Goal: Task Accomplishment & Management: Manage account settings

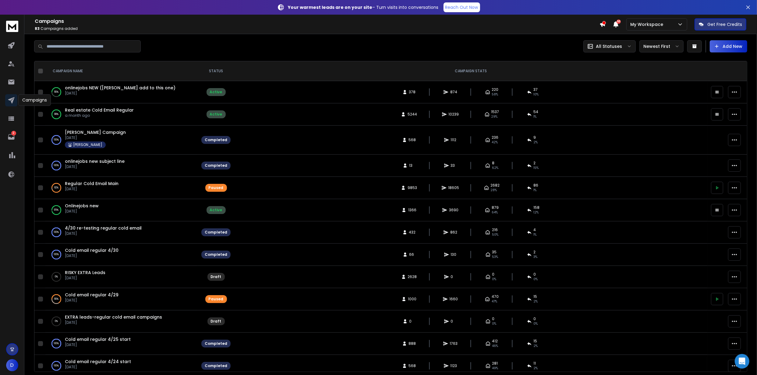
click at [87, 88] on span "onlinejobs NEW ([PERSON_NAME] add to this one)" at bounding box center [120, 88] width 111 height 6
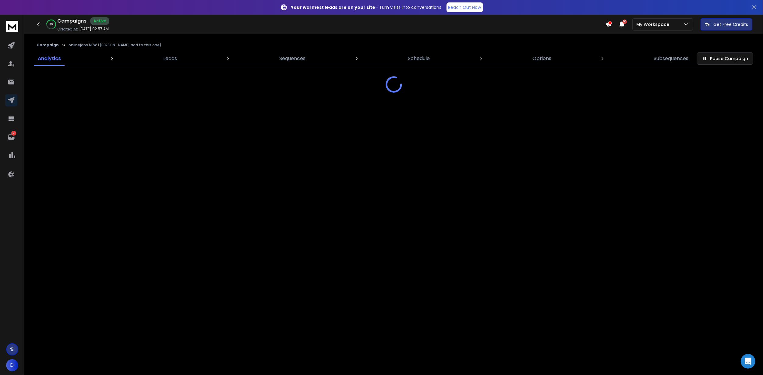
click at [556, 58] on div "Analytics Leads Sequences Schedule Options Subsequences" at bounding box center [363, 58] width 658 height 15
click at [550, 59] on p "Options" at bounding box center [542, 58] width 19 height 7
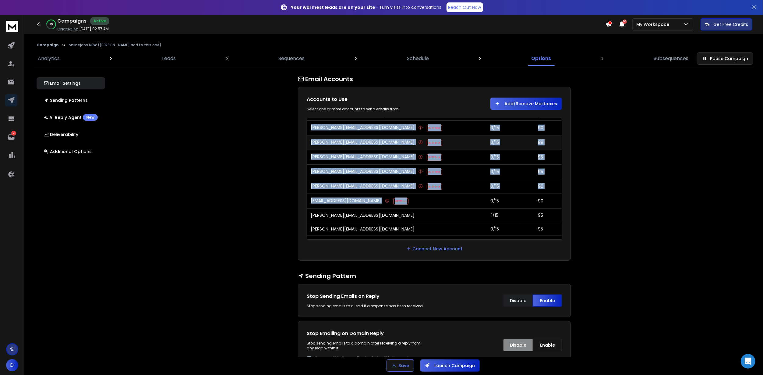
scroll to position [541, 0]
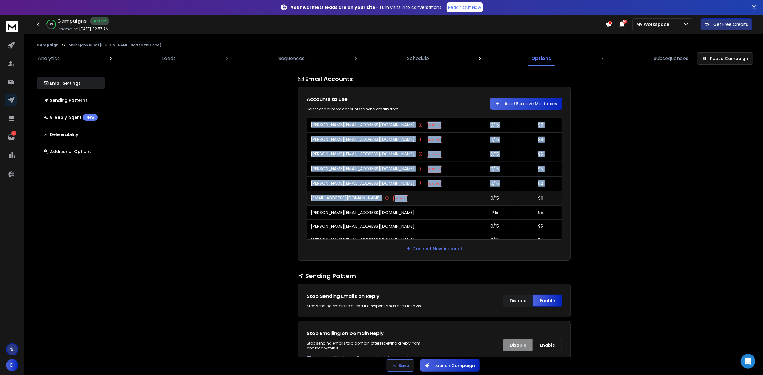
drag, startPoint x: 316, startPoint y: 149, endPoint x: 399, endPoint y: 197, distance: 95.6
click at [399, 197] on tbody "[PERSON_NAME][EMAIL_ADDRESS][DOMAIN_NAME] SMTP Error 0/15 93 [PERSON_NAME][EMAI…" at bounding box center [434, 282] width 255 height 1382
copy tbody "[PERSON_NAME][EMAIL_ADDRESS][DOMAIN_NAME] SMTP Error 0/15 93 [PERSON_NAME][EMAI…"
click at [169, 54] on link "Leads" at bounding box center [168, 58] width 21 height 15
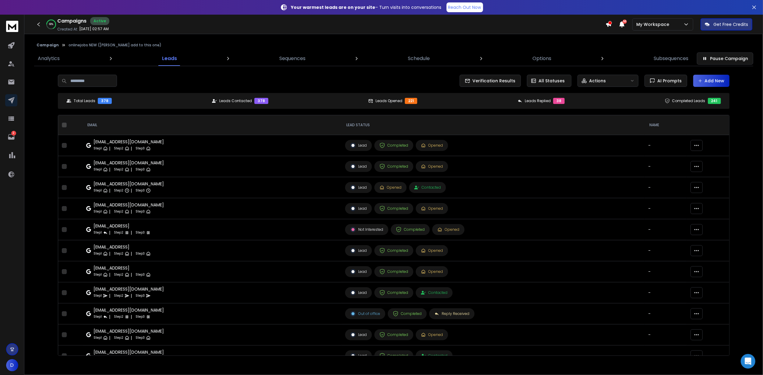
click at [718, 91] on div "Verification Results All Statuses Actions AI Prompts Add New Total Leads 378 Le…" at bounding box center [394, 212] width 672 height 275
click at [718, 83] on button "Add New" at bounding box center [712, 81] width 36 height 12
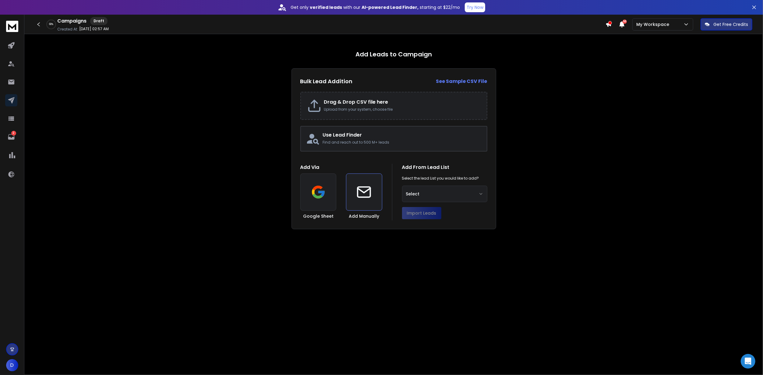
click at [373, 186] on div at bounding box center [364, 191] width 36 height 37
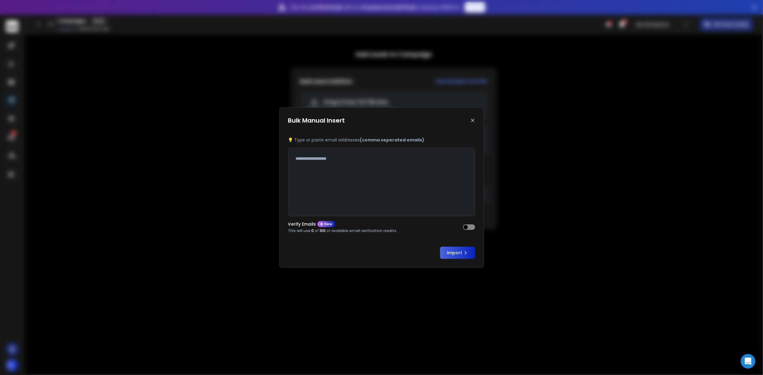
click at [349, 158] on textarea at bounding box center [381, 182] width 187 height 68
paste textarea "**********"
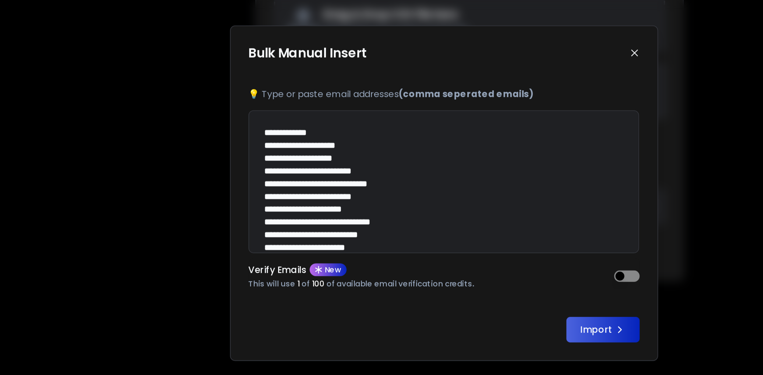
click at [293, 166] on textarea at bounding box center [381, 182] width 187 height 68
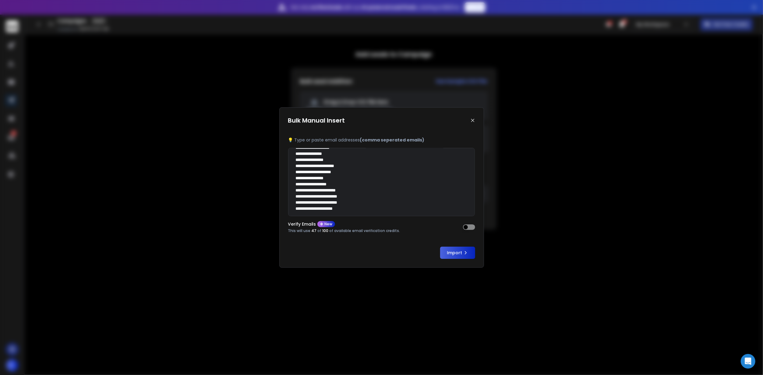
scroll to position [233, 0]
paste textarea "**********"
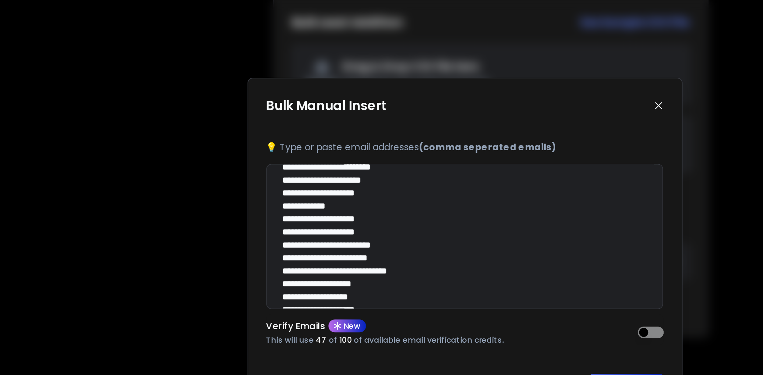
scroll to position [275, 0]
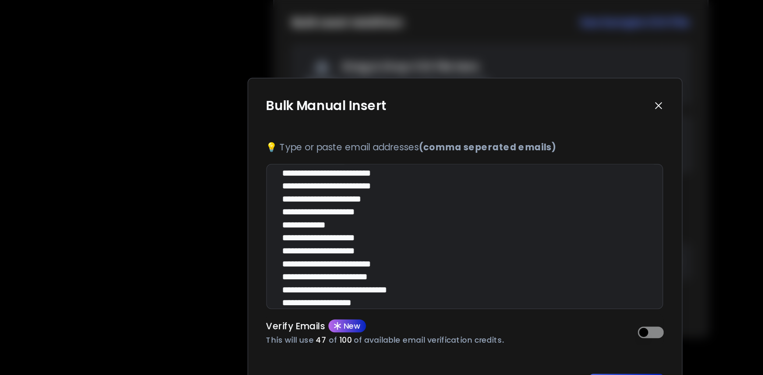
click at [298, 169] on textarea at bounding box center [381, 182] width 187 height 68
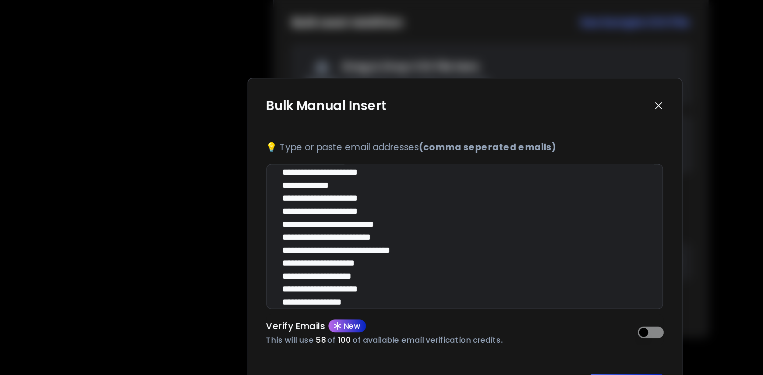
scroll to position [299, 0]
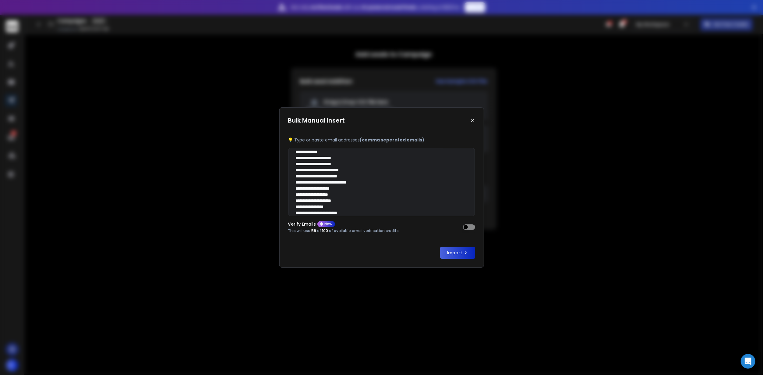
type textarea "**********"
click at [471, 249] on button "Import" at bounding box center [457, 253] width 35 height 12
